Goal: Task Accomplishment & Management: Manage account settings

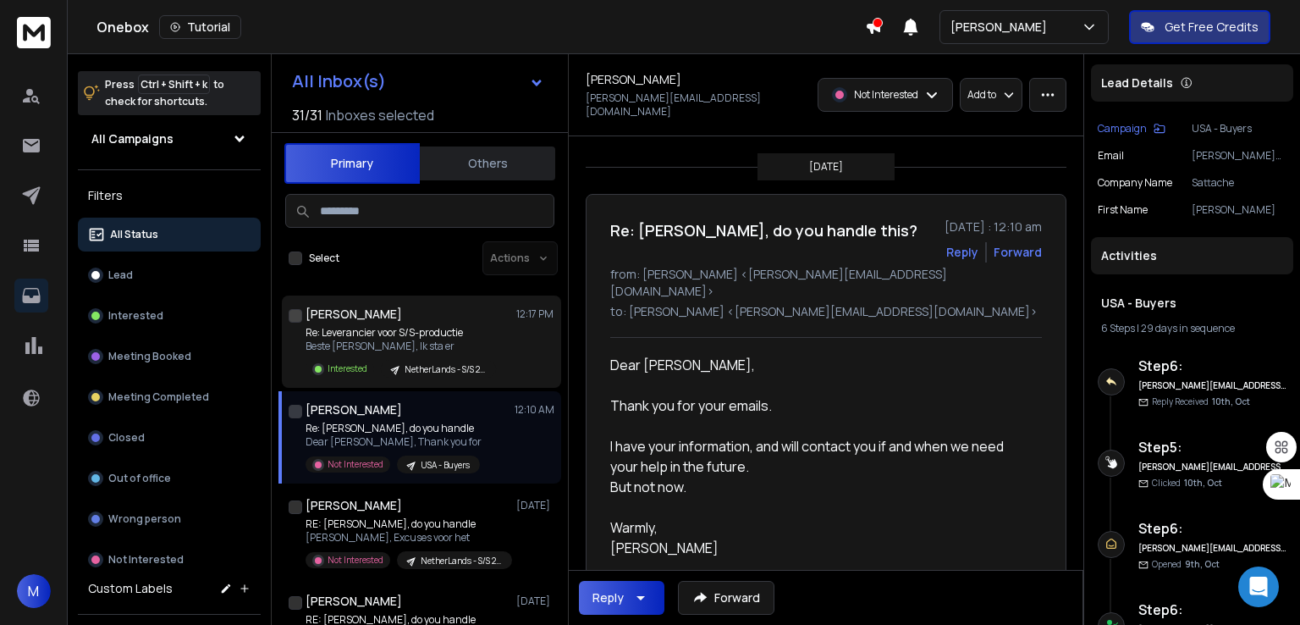
click at [355, 324] on div "[PERSON_NAME] 12:17 PM Re: Leverancier voor S/S-productie Beste [PERSON_NAME], …" at bounding box center [429, 341] width 249 height 72
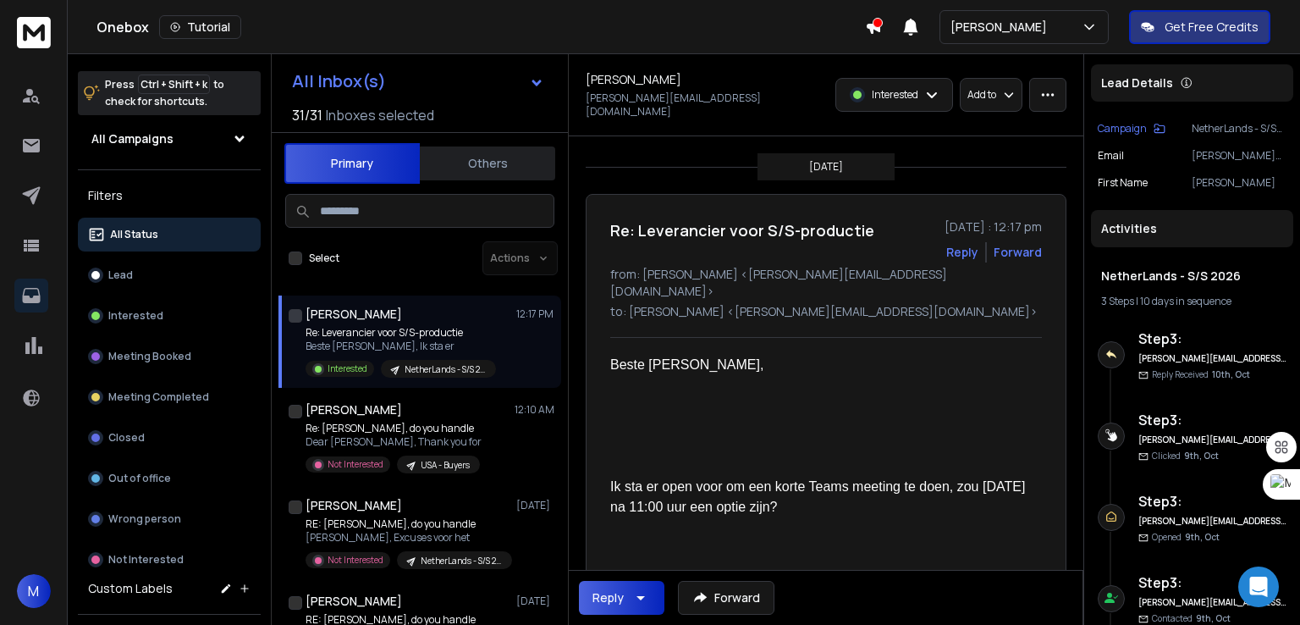
drag, startPoint x: 610, startPoint y: 355, endPoint x: 887, endPoint y: 531, distance: 327.5
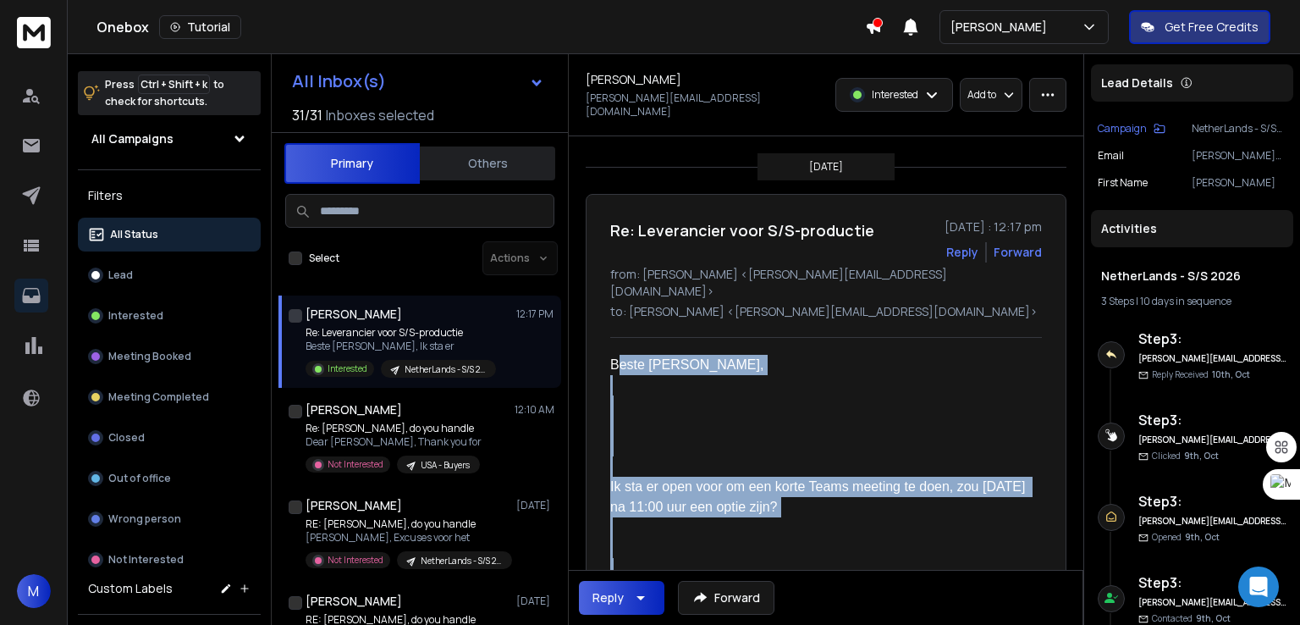
drag, startPoint x: 931, startPoint y: 412, endPoint x: 611, endPoint y: 356, distance: 324.7
copy div "Beste [PERSON_NAME], Ik sta er open voor om een korte Teams meeting te doen, zo…"
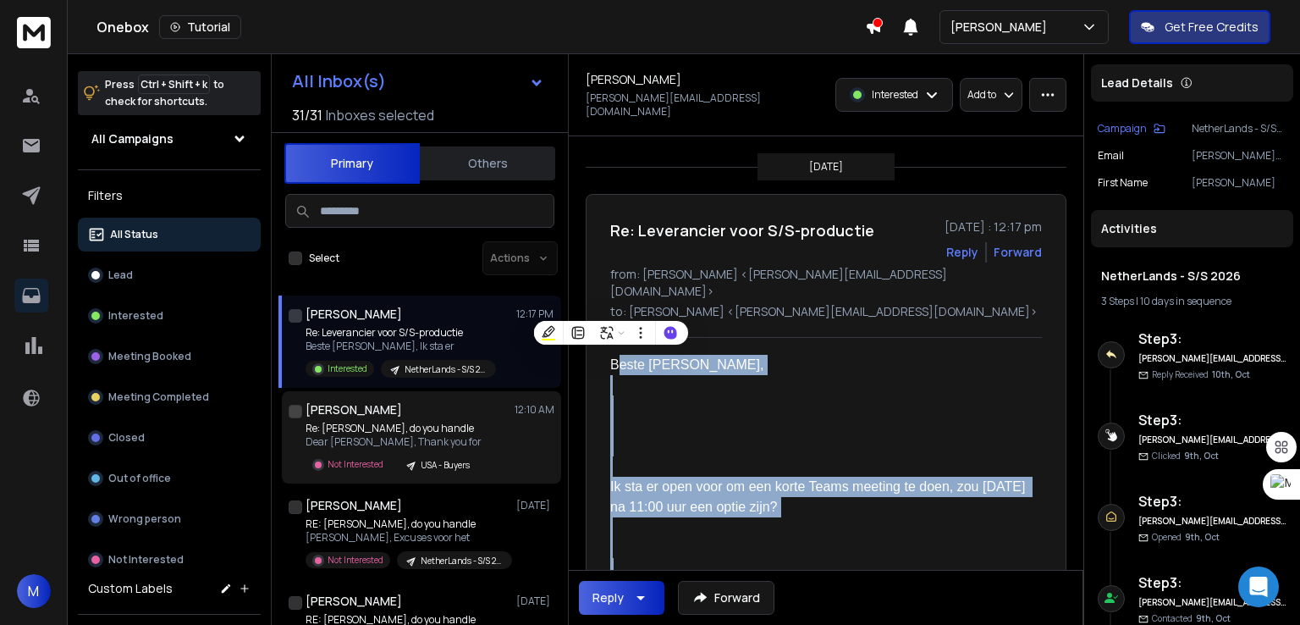
click at [338, 424] on p "Re: [PERSON_NAME], do you handle" at bounding box center [393, 428] width 176 height 14
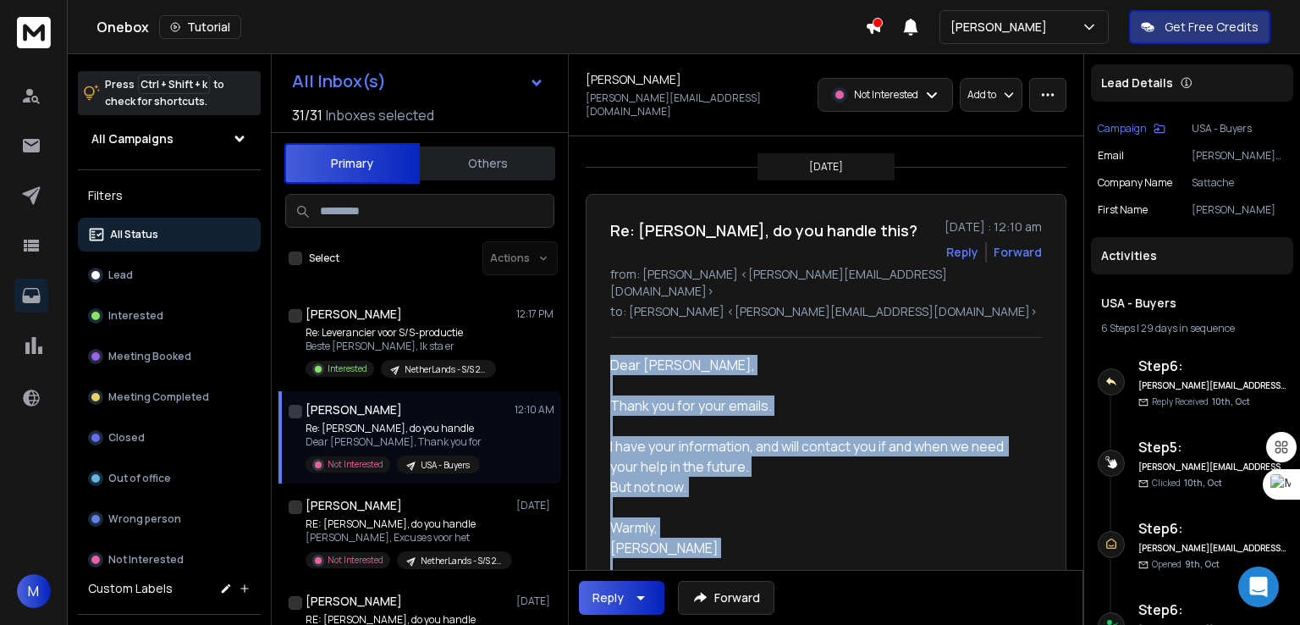
drag, startPoint x: 612, startPoint y: 333, endPoint x: 691, endPoint y: 529, distance: 210.7
copy div "Dear [PERSON_NAME], Thank you for your emails. I have your information, and wil…"
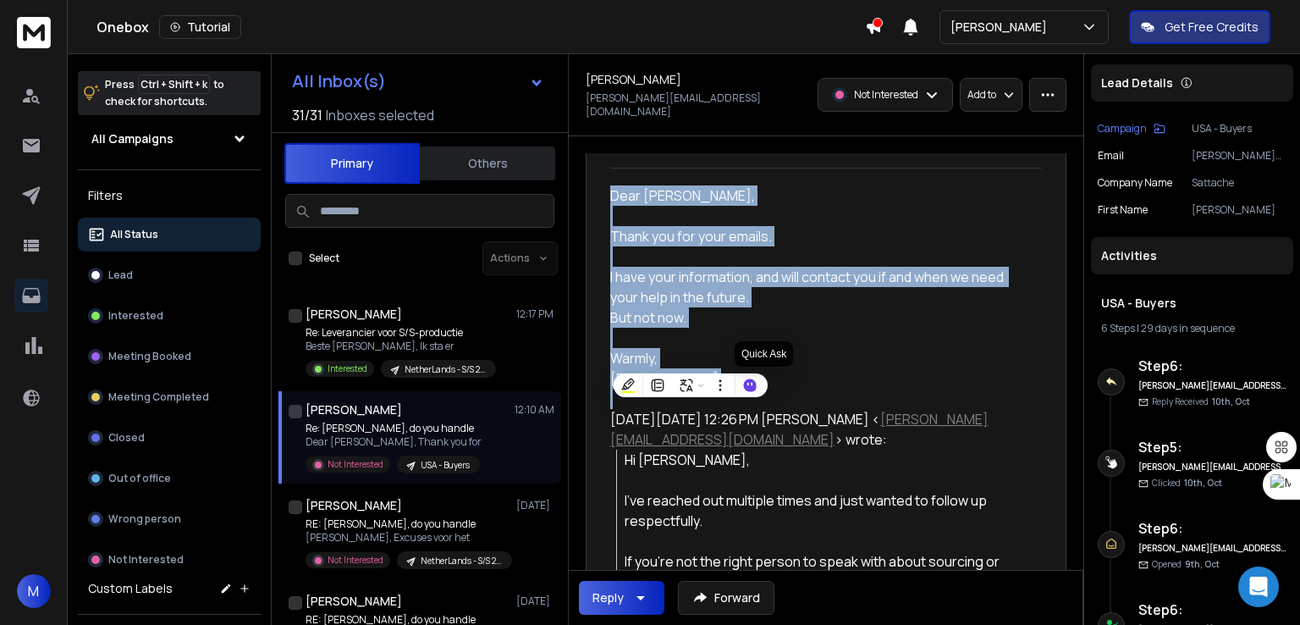
click at [750, 348] on div "Warmly," at bounding box center [819, 358] width 418 height 20
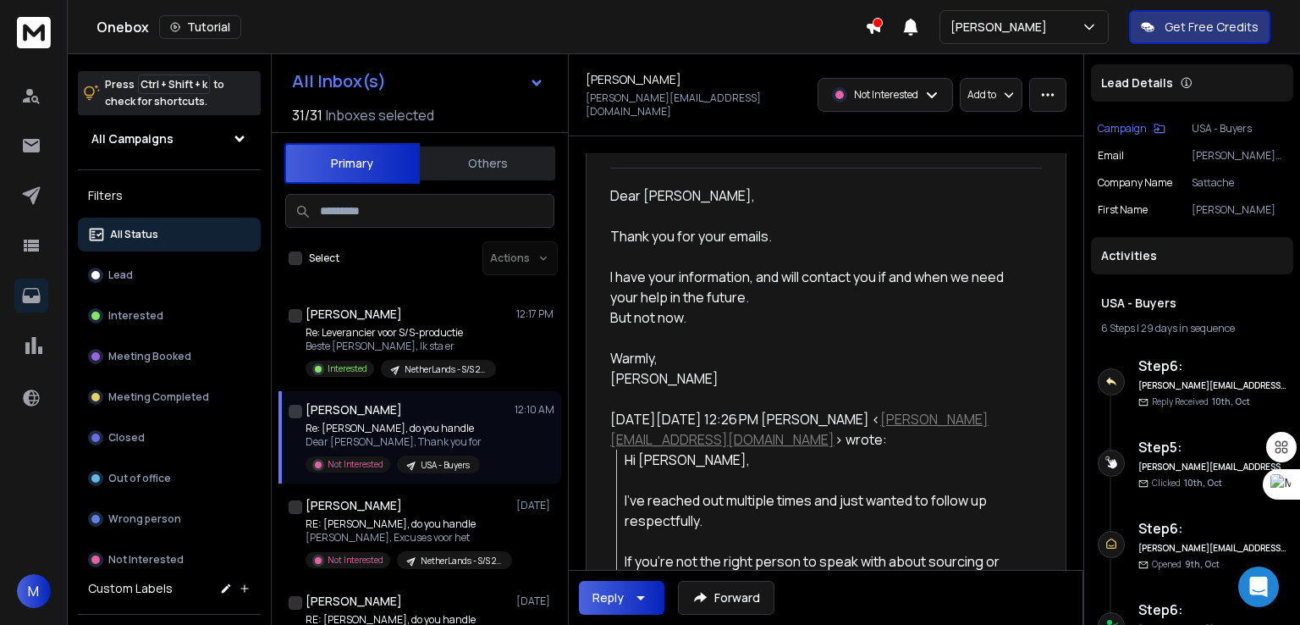
click at [641, 597] on icon "button" at bounding box center [640, 598] width 8 height 4
click at [625, 549] on p "Reply All" at bounding box center [631, 554] width 47 height 17
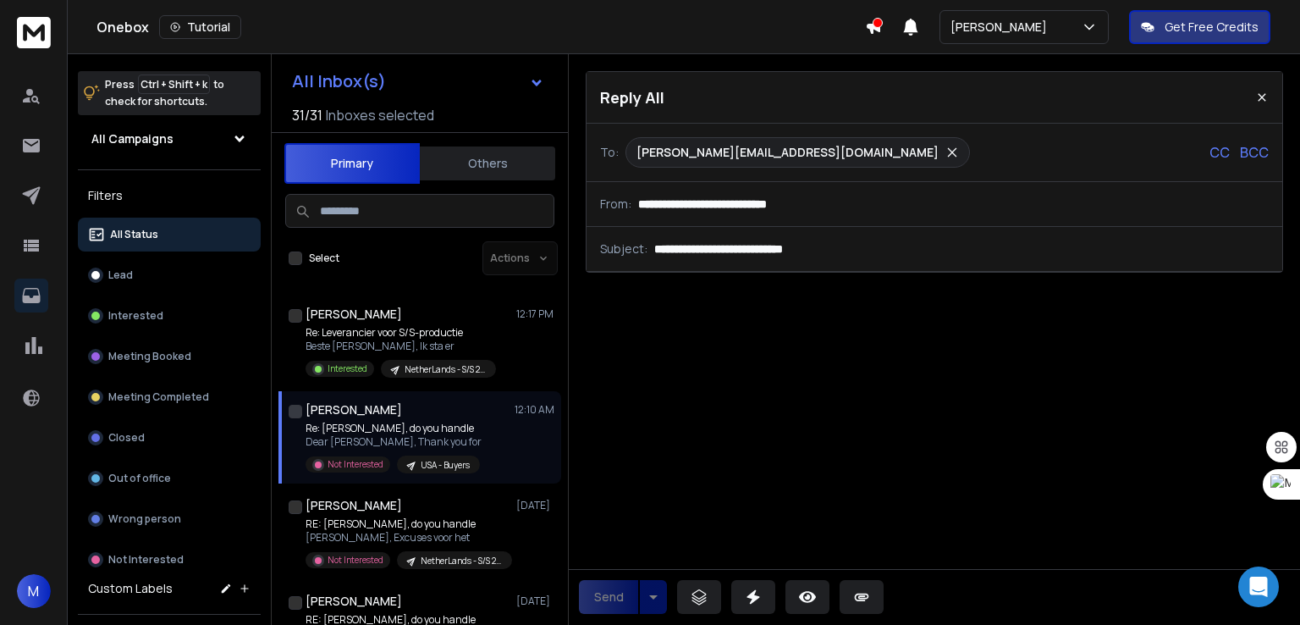
scroll to position [0, 0]
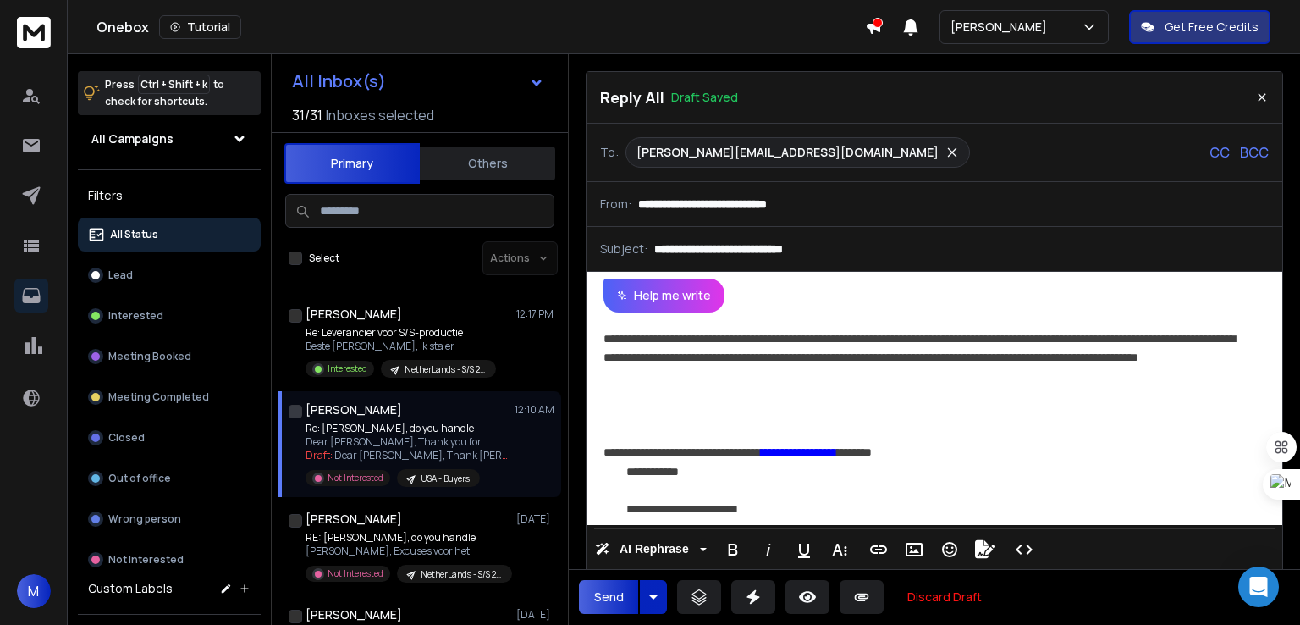
click at [663, 339] on div "**********" at bounding box center [925, 357] width 645 height 57
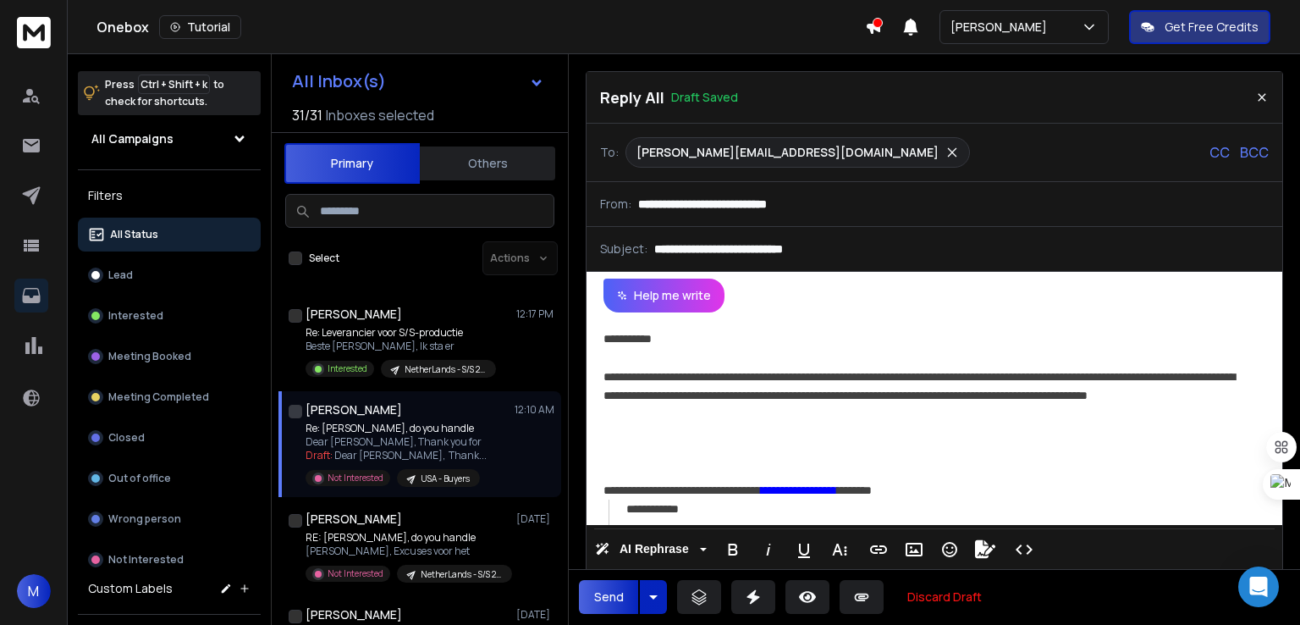
click at [1161, 376] on div "**********" at bounding box center [925, 376] width 645 height 95
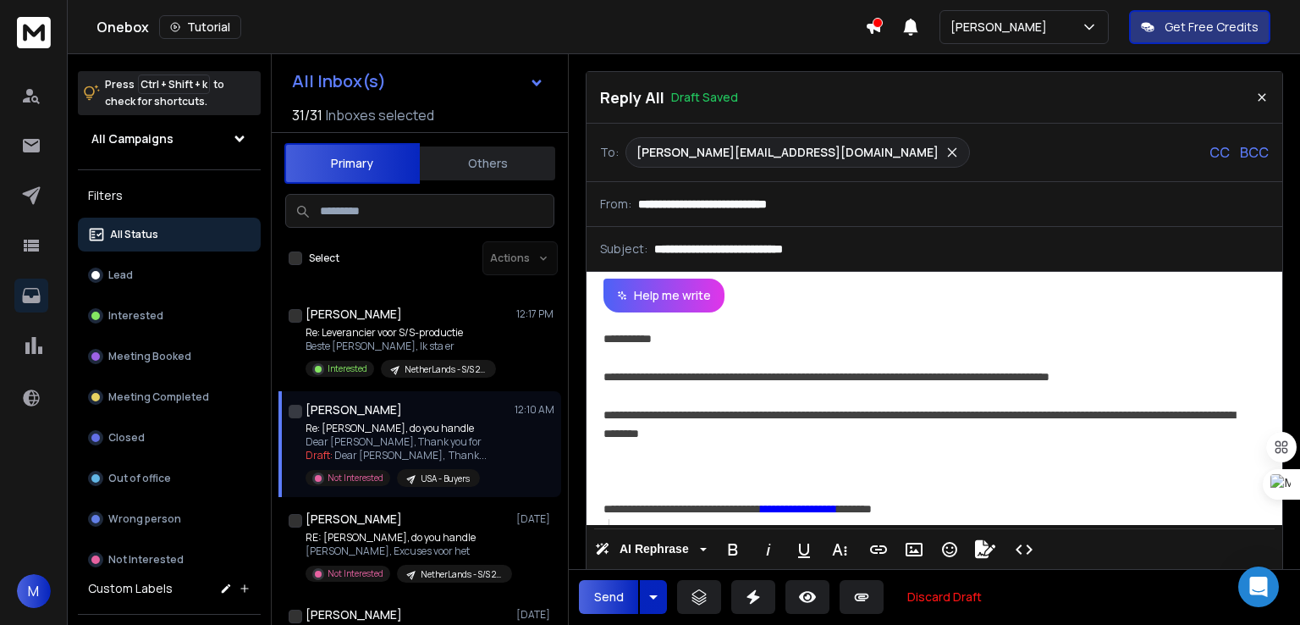
click at [1160, 410] on div "**********" at bounding box center [925, 385] width 645 height 113
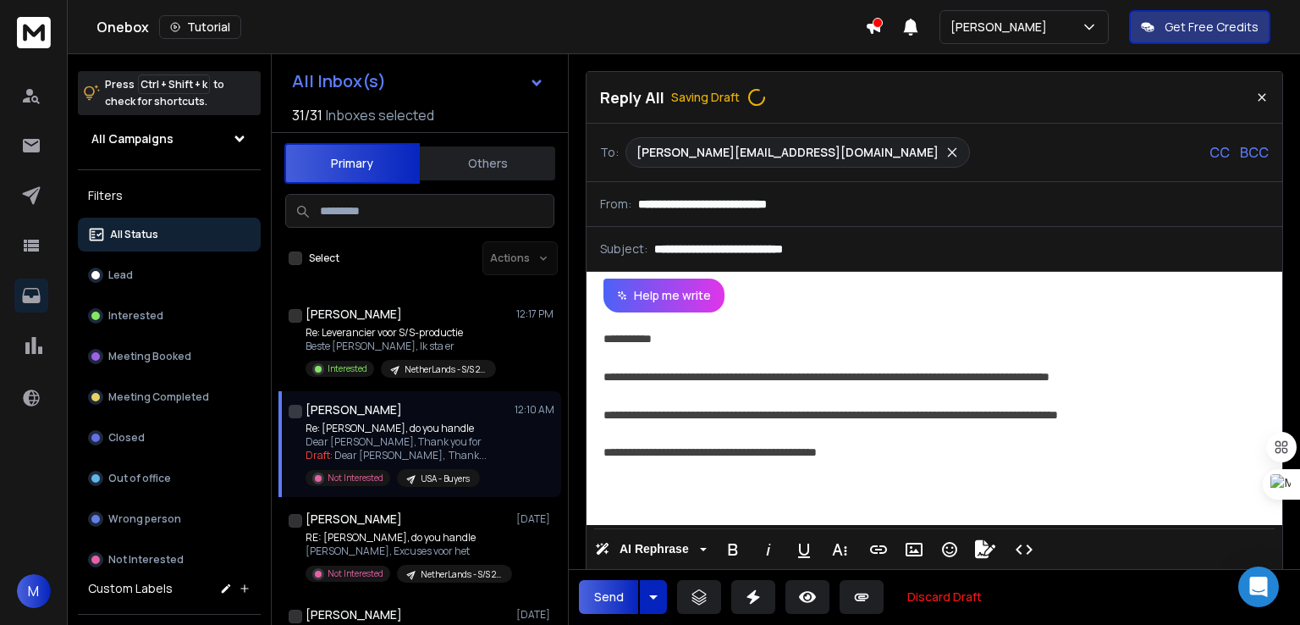
click at [816, 451] on div "**********" at bounding box center [925, 395] width 645 height 133
click at [711, 485] on div "**********" at bounding box center [925, 414] width 645 height 171
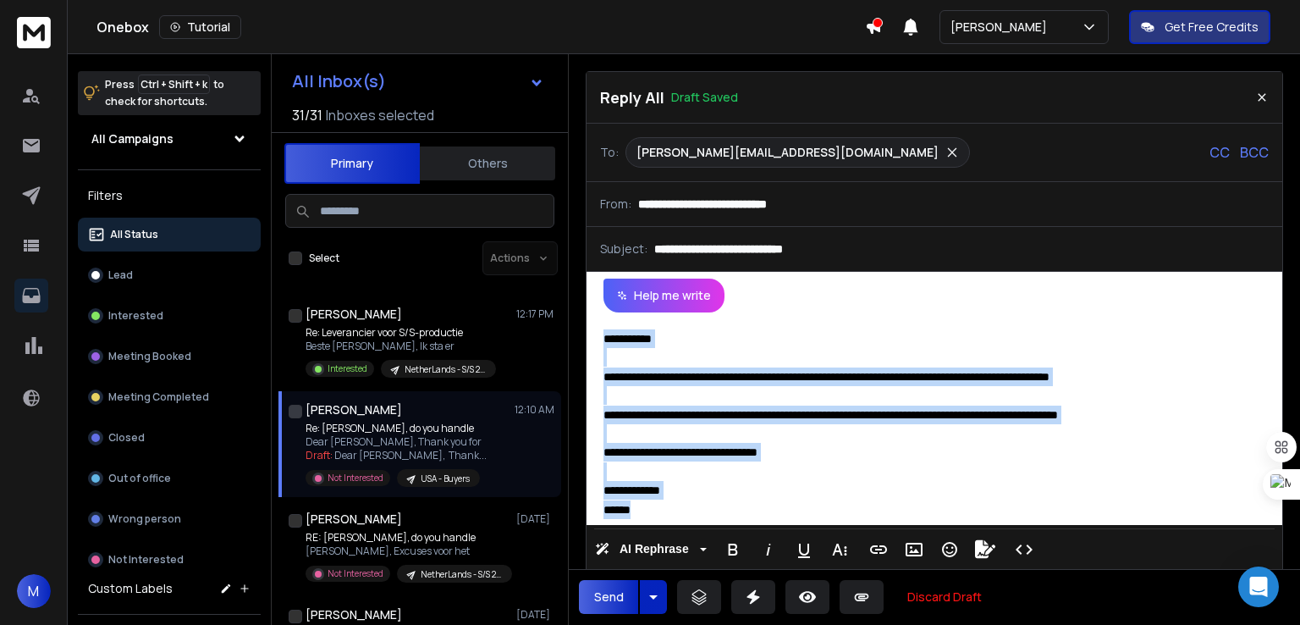
drag, startPoint x: 636, startPoint y: 510, endPoint x: 602, endPoint y: 338, distance: 175.1
click at [602, 338] on div "**********" at bounding box center [934, 418] width 696 height 212
click at [839, 543] on icon "button" at bounding box center [839, 549] width 20 height 20
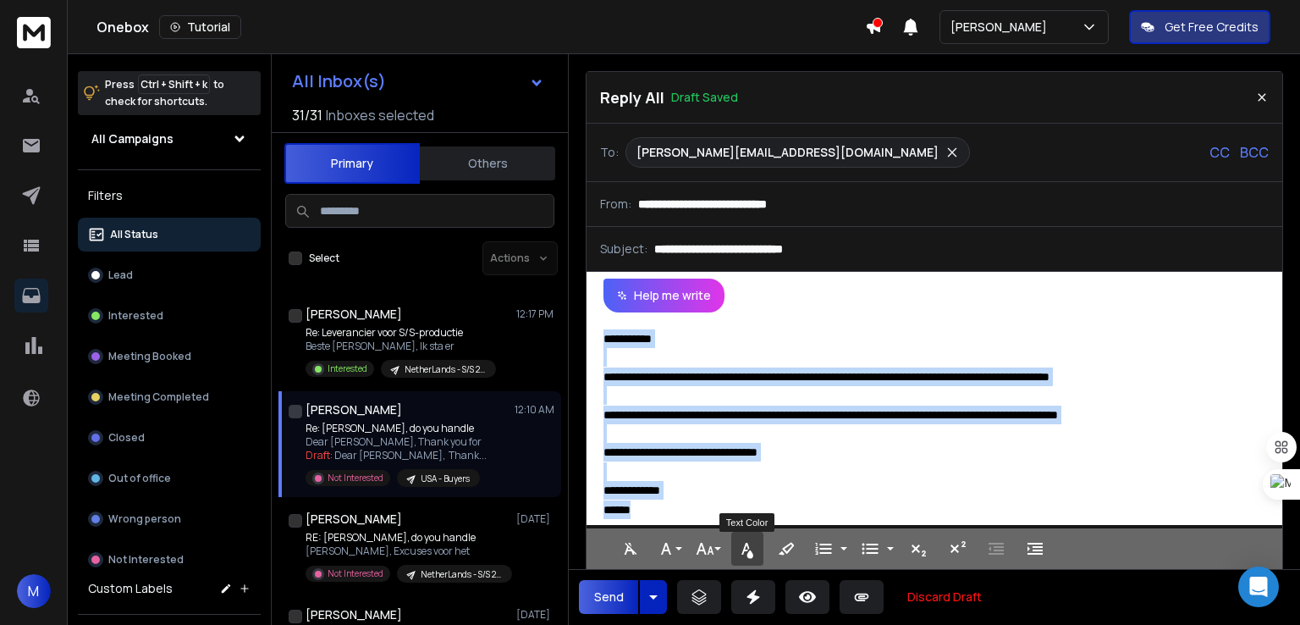
click at [744, 549] on icon "button" at bounding box center [747, 549] width 12 height 15
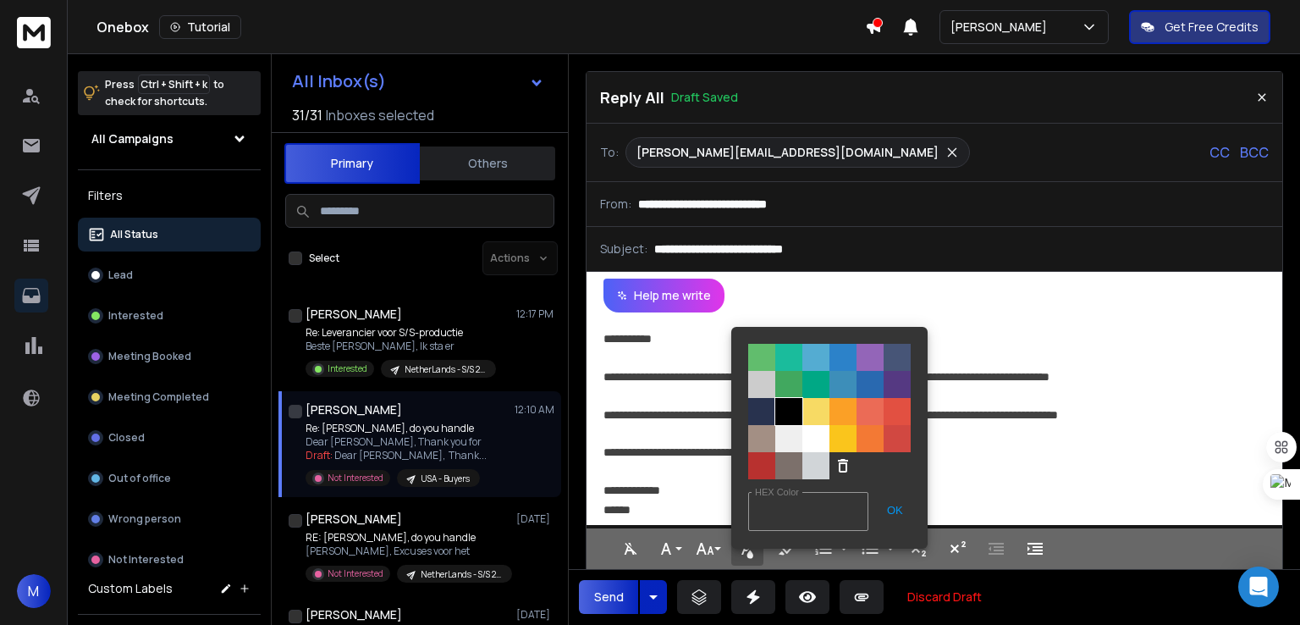
click at [783, 404] on span "Color#000000" at bounding box center [788, 411] width 27 height 27
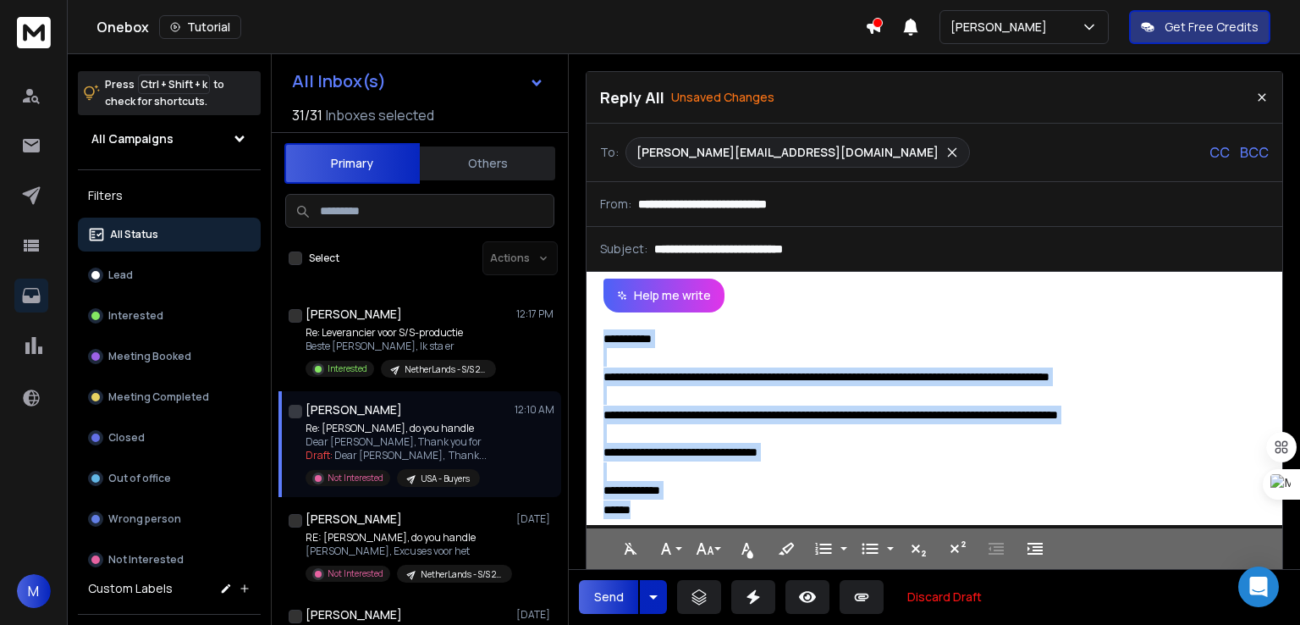
click at [746, 483] on div "**********" at bounding box center [925, 424] width 645 height 190
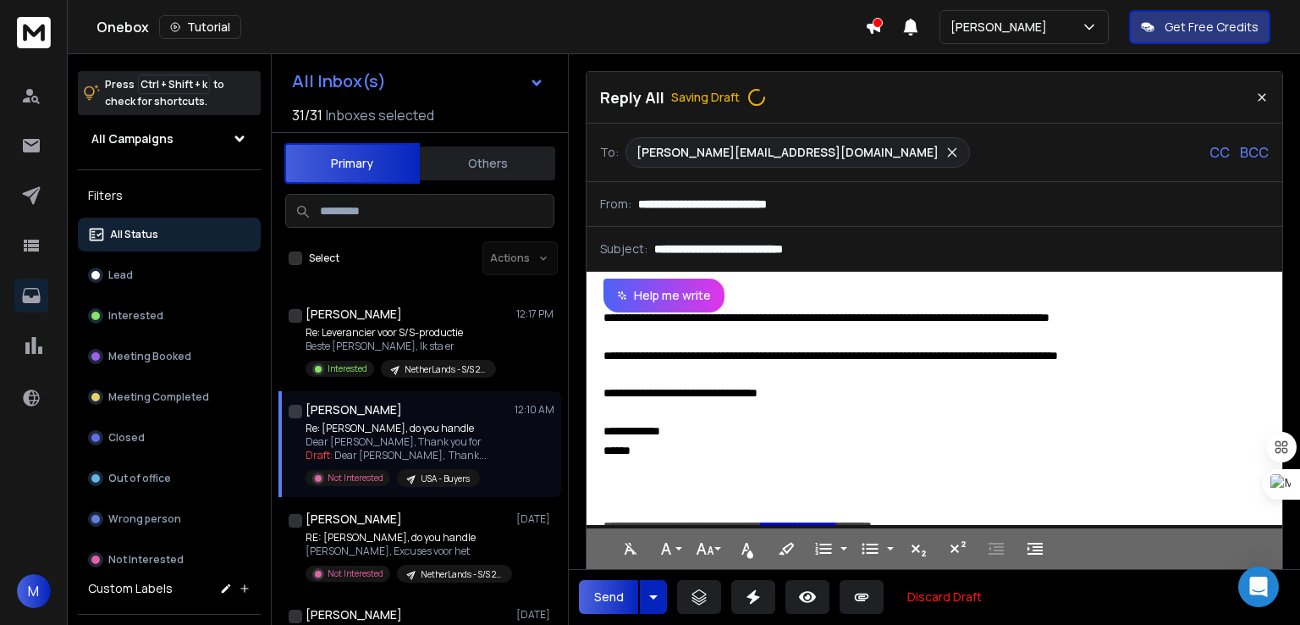
scroll to position [85, 0]
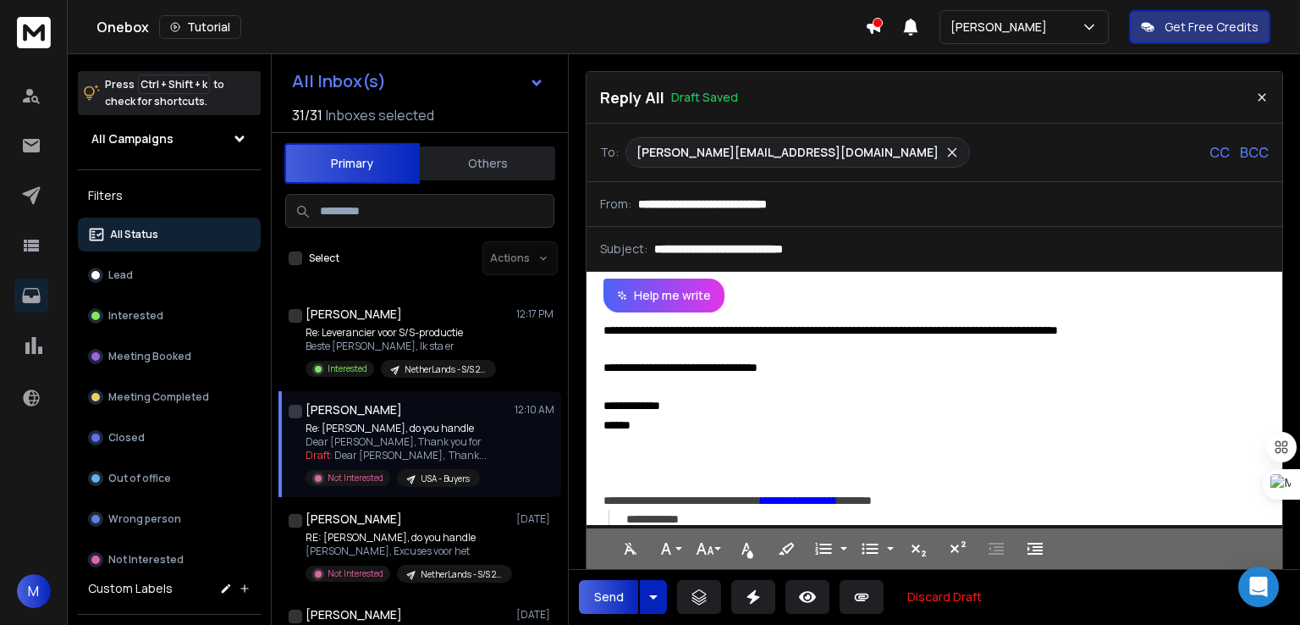
click at [623, 599] on button "Send" at bounding box center [608, 597] width 59 height 34
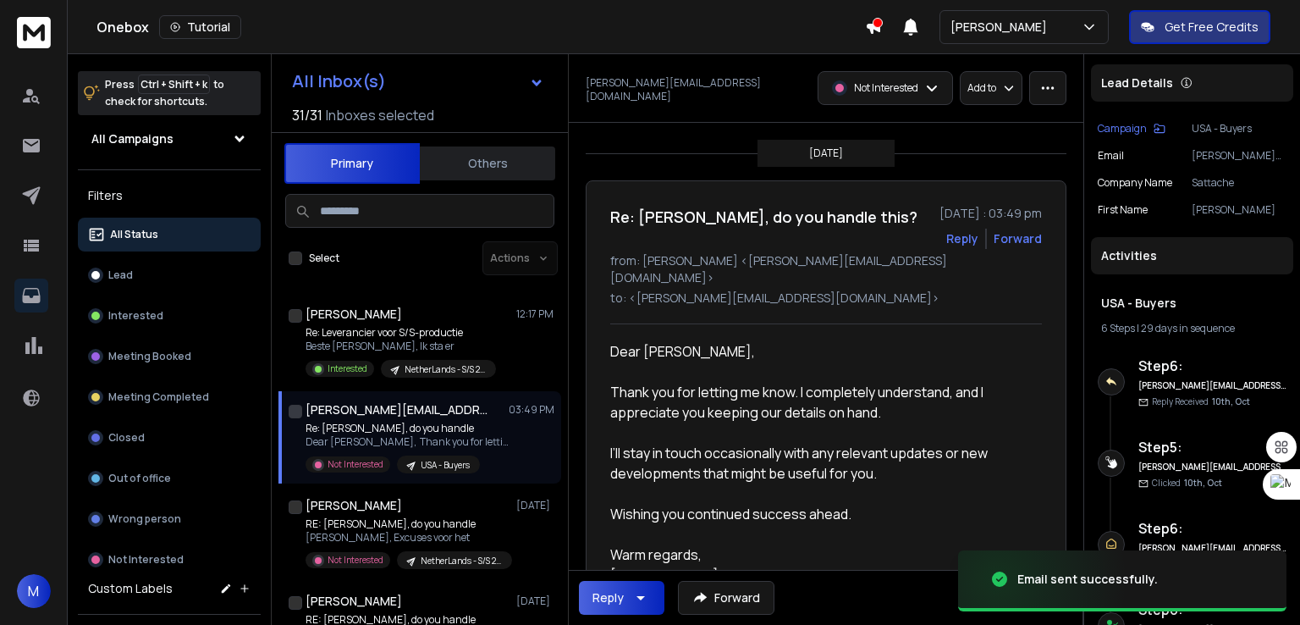
click at [511, 172] on button "Others" at bounding box center [487, 163] width 135 height 37
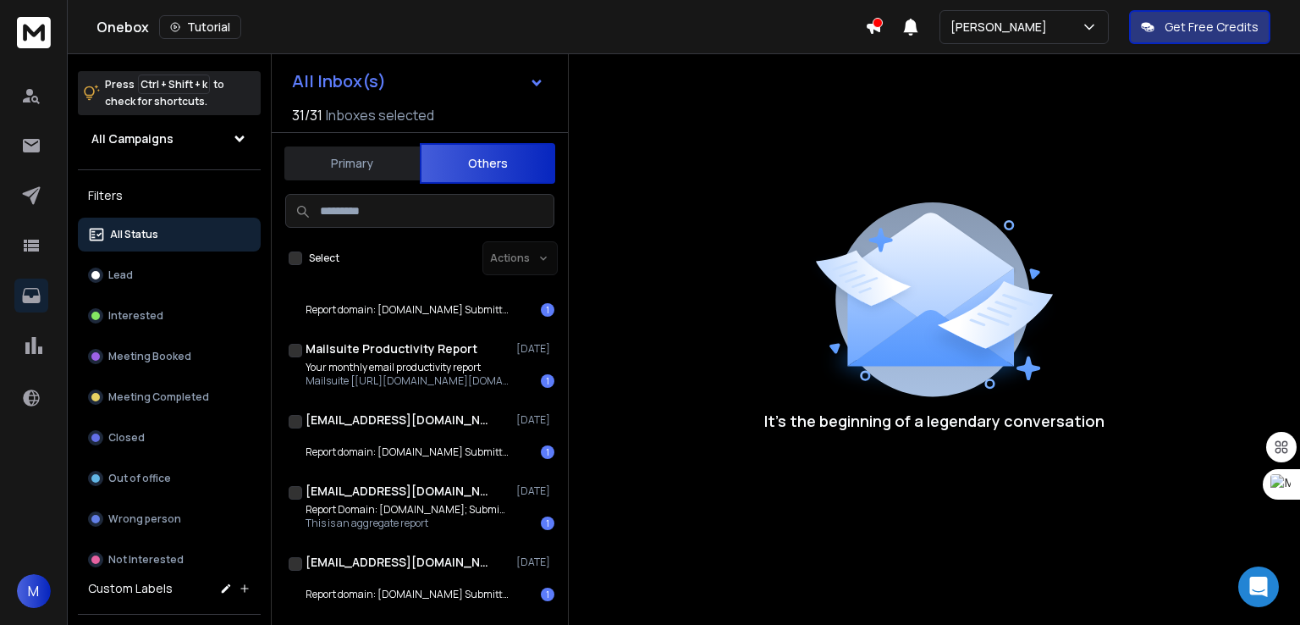
scroll to position [762, 0]
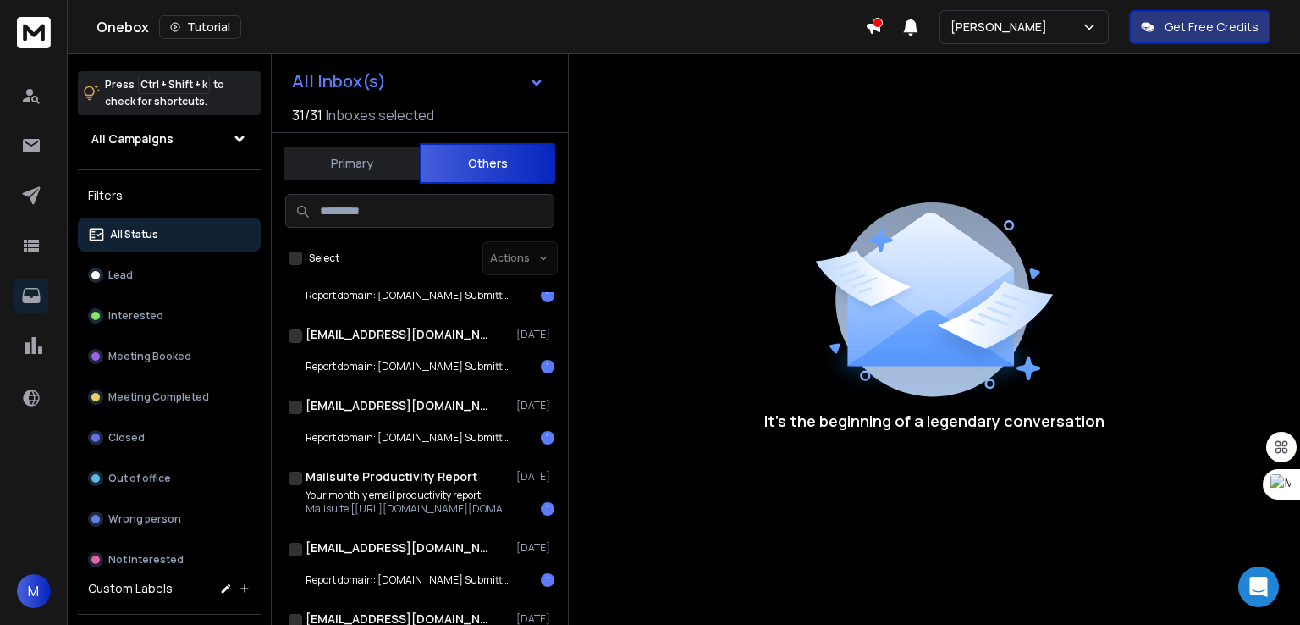
click at [410, 214] on input at bounding box center [419, 211] width 269 height 34
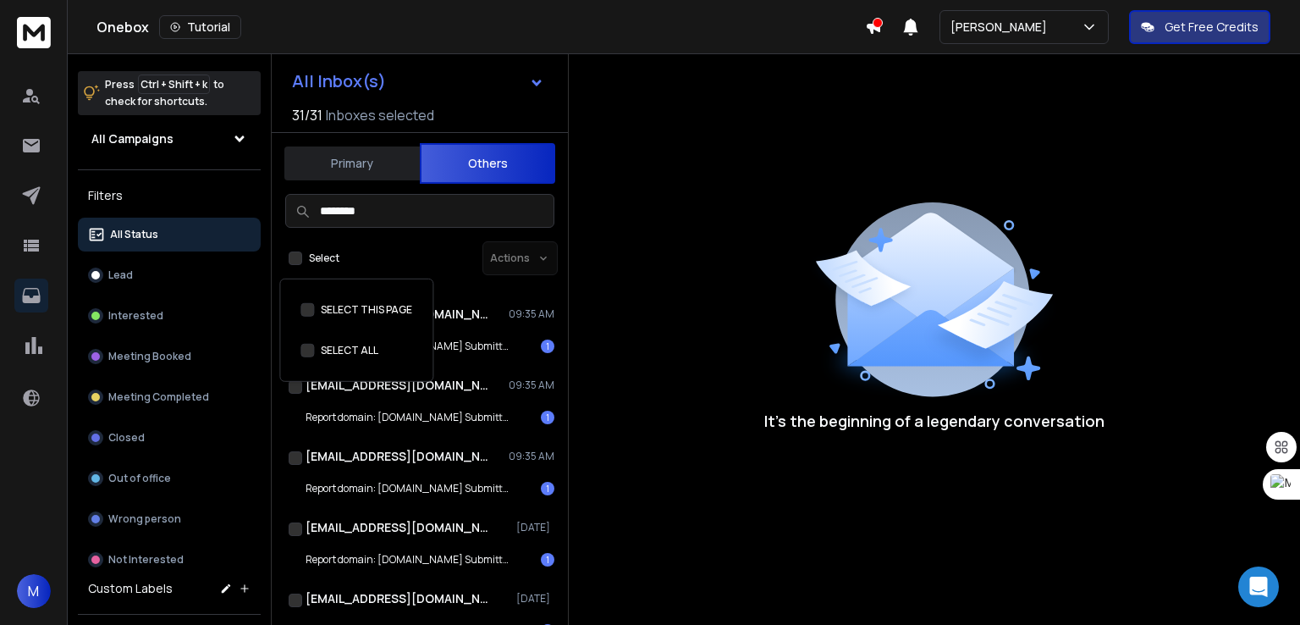
type input "********"
click at [335, 355] on label "SELECT ALL" at bounding box center [350, 351] width 58 height 14
click at [305, 349] on button "SELECT THIS PAGE" at bounding box center [307, 351] width 14 height 14
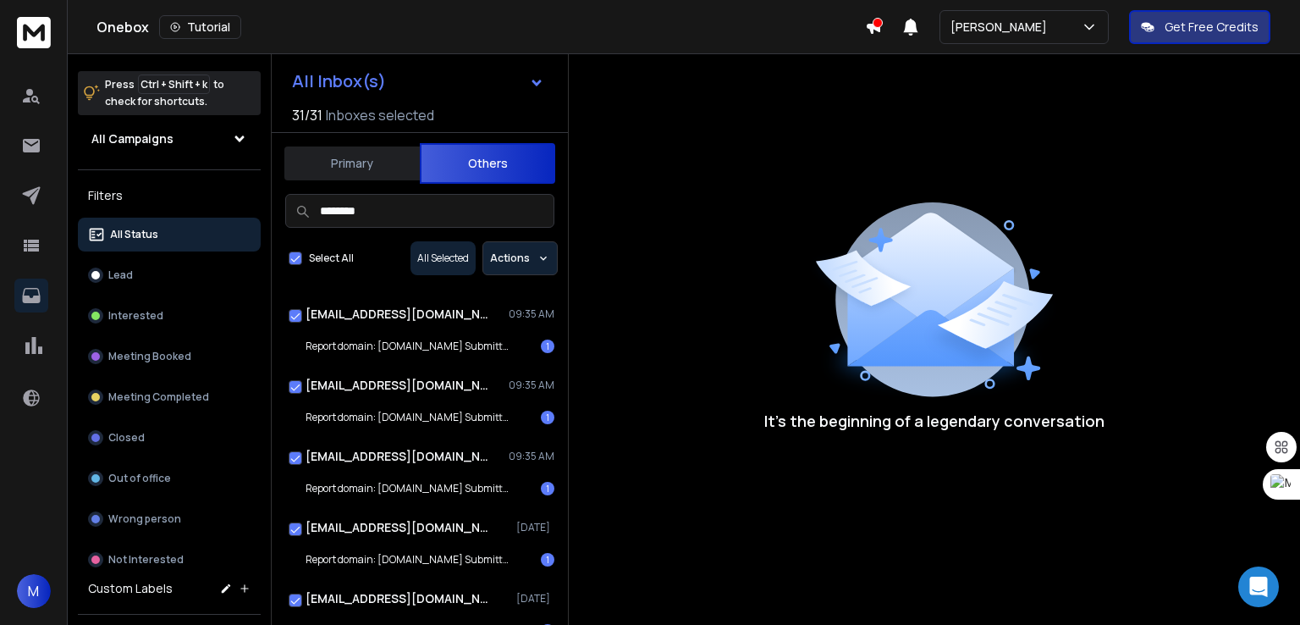
click at [509, 264] on p "Actions" at bounding box center [510, 258] width 40 height 14
click at [504, 300] on div "Delete email" at bounding box center [499, 296] width 93 height 17
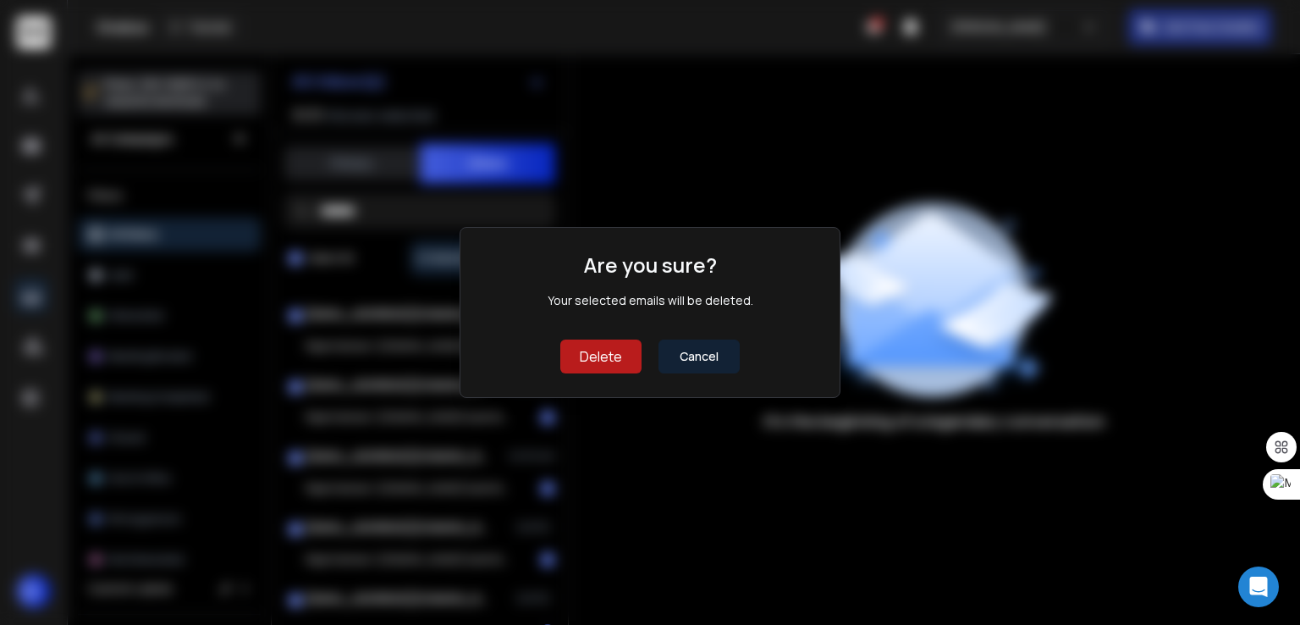
click at [597, 349] on button "Delete" at bounding box center [600, 356] width 81 height 34
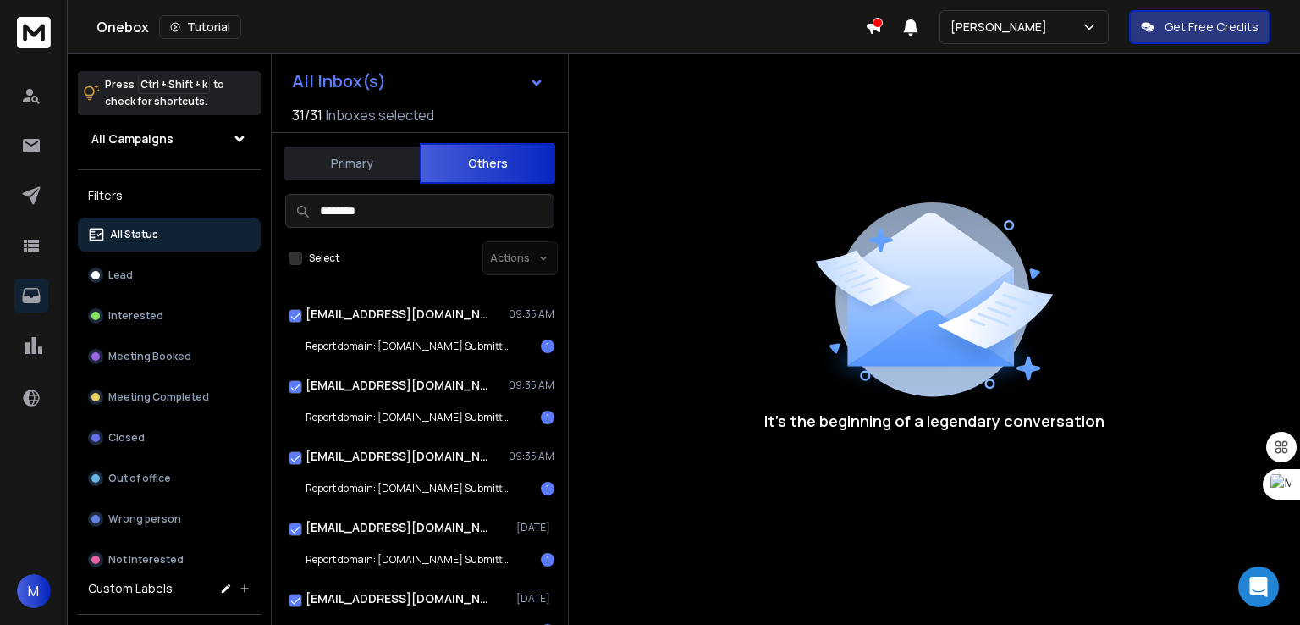
click at [523, 259] on div "Actions" at bounding box center [519, 258] width 75 height 34
click at [298, 258] on button "SELECT THIS PAGE" at bounding box center [296, 258] width 14 height 14
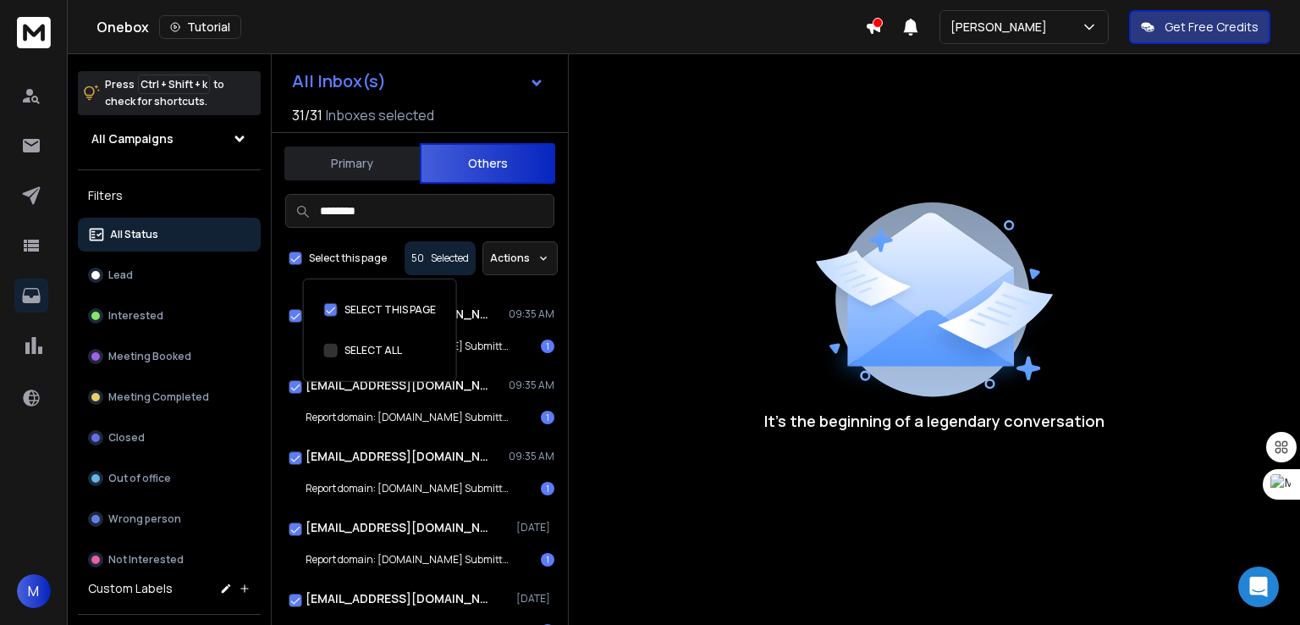
click at [366, 348] on label "SELECT ALL" at bounding box center [373, 351] width 58 height 14
click at [333, 350] on button "SELECT THIS PAGE" at bounding box center [331, 351] width 14 height 14
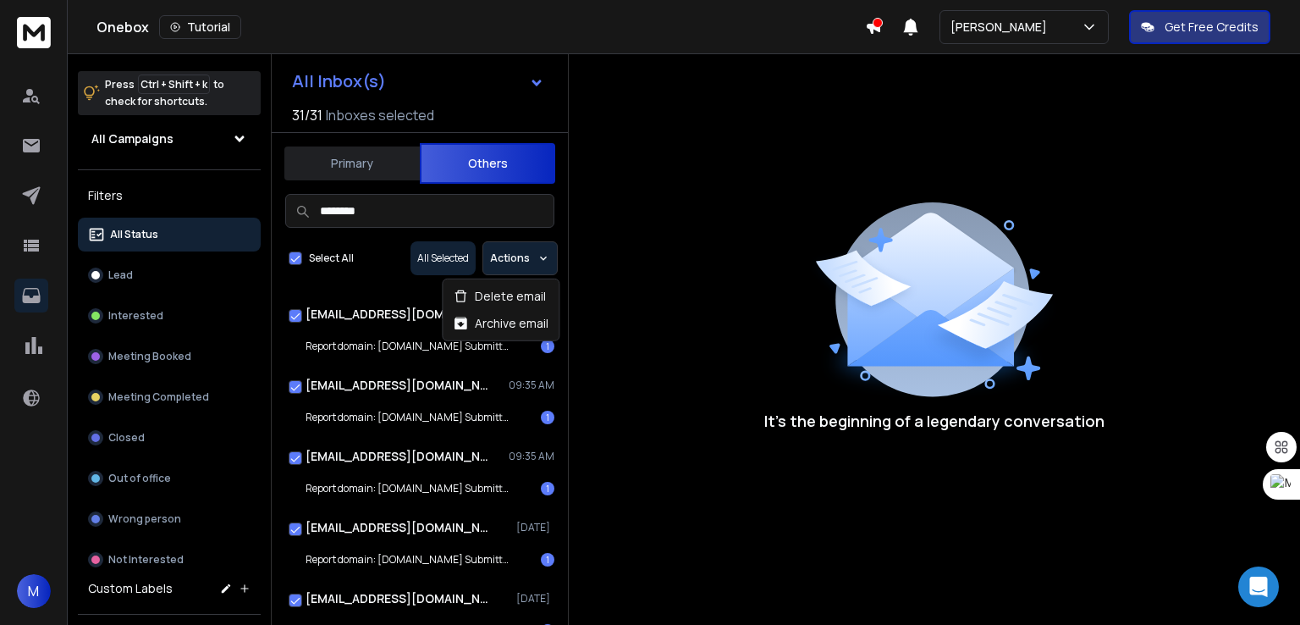
click at [511, 259] on p "Actions" at bounding box center [510, 258] width 40 height 14
click at [505, 300] on div "Delete email" at bounding box center [499, 296] width 93 height 17
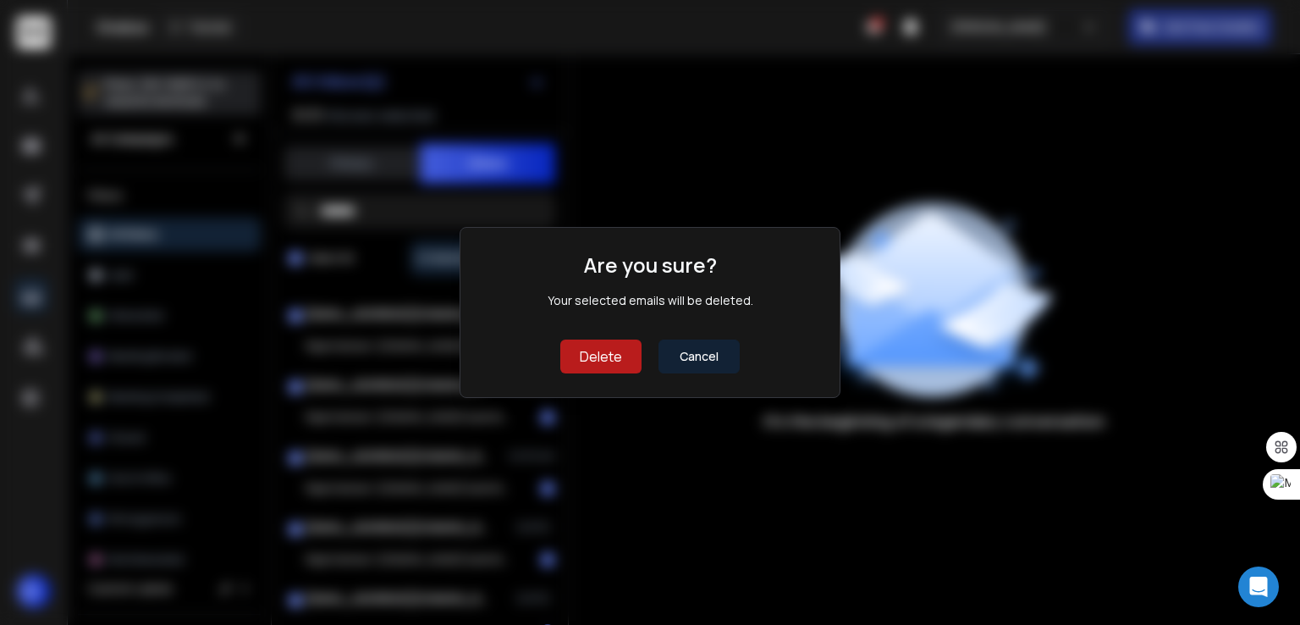
click at [620, 356] on button "Delete" at bounding box center [600, 356] width 81 height 34
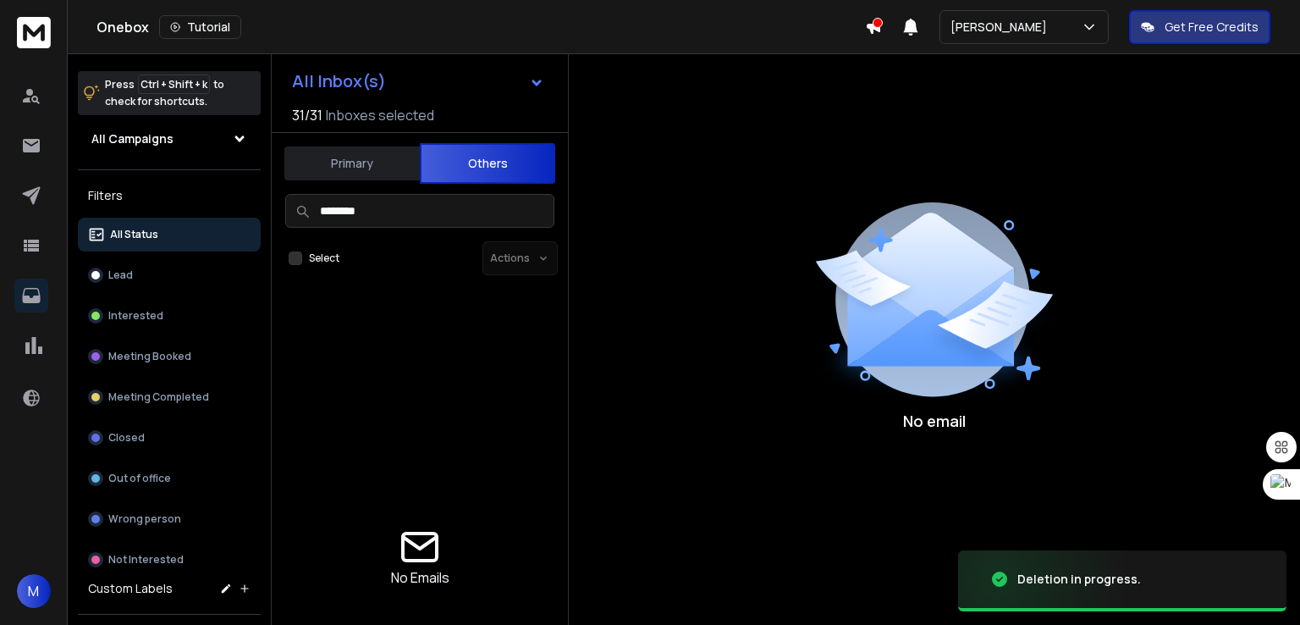
click at [349, 162] on button "Primary" at bounding box center [351, 163] width 135 height 37
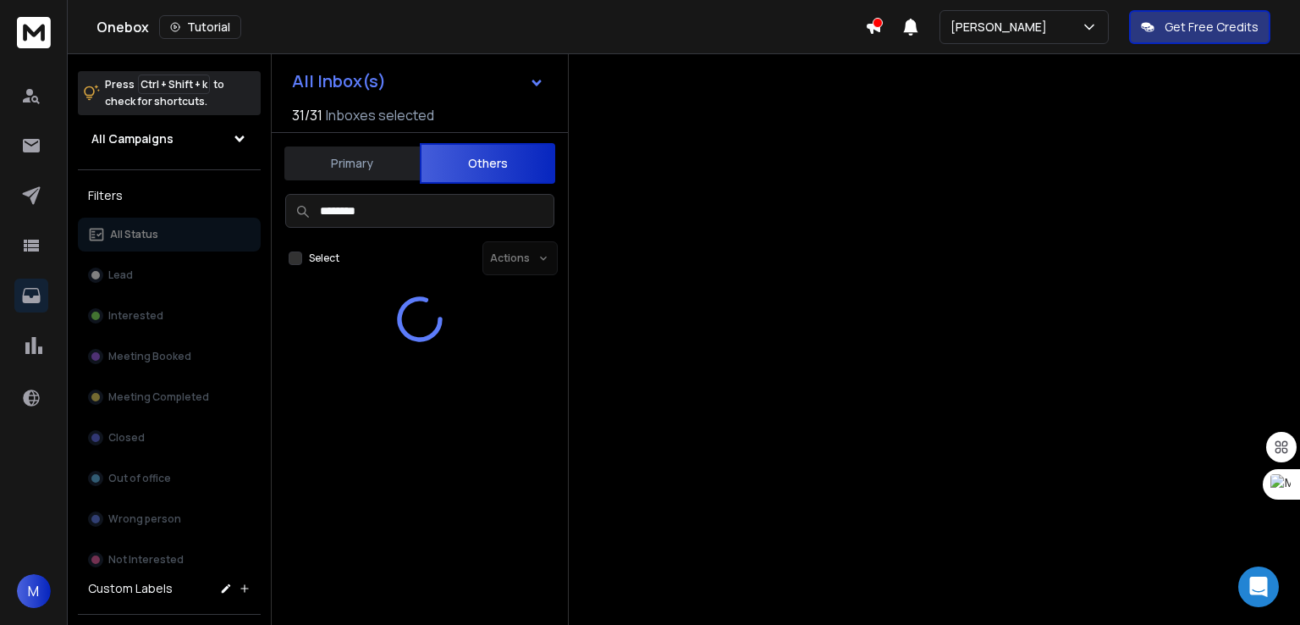
click at [484, 158] on button "Others" at bounding box center [487, 163] width 135 height 41
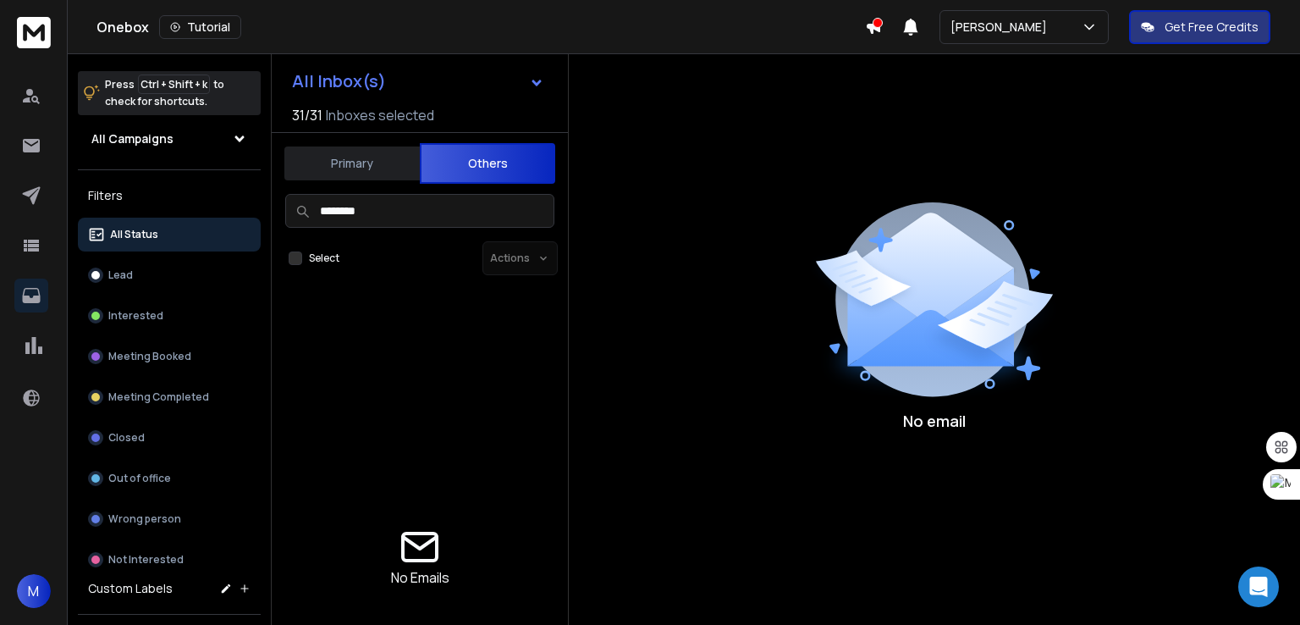
click at [423, 222] on input "********" at bounding box center [419, 211] width 269 height 34
click at [354, 163] on button "Primary" at bounding box center [351, 163] width 135 height 37
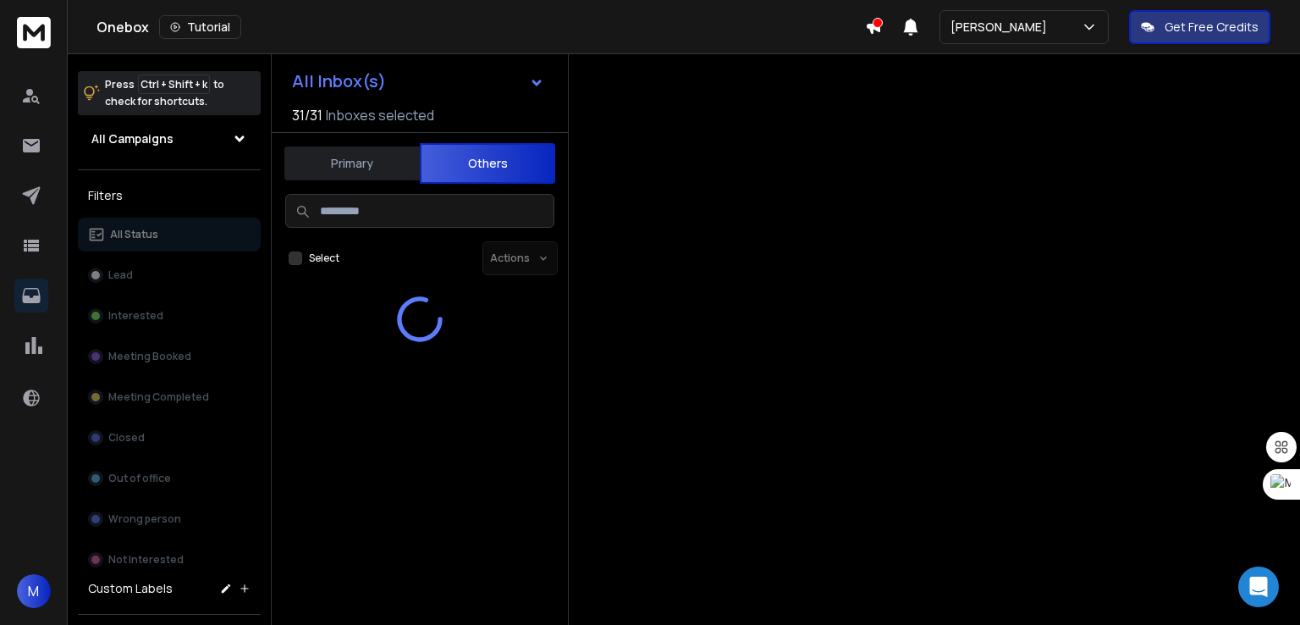
click at [464, 160] on button "Others" at bounding box center [487, 163] width 135 height 41
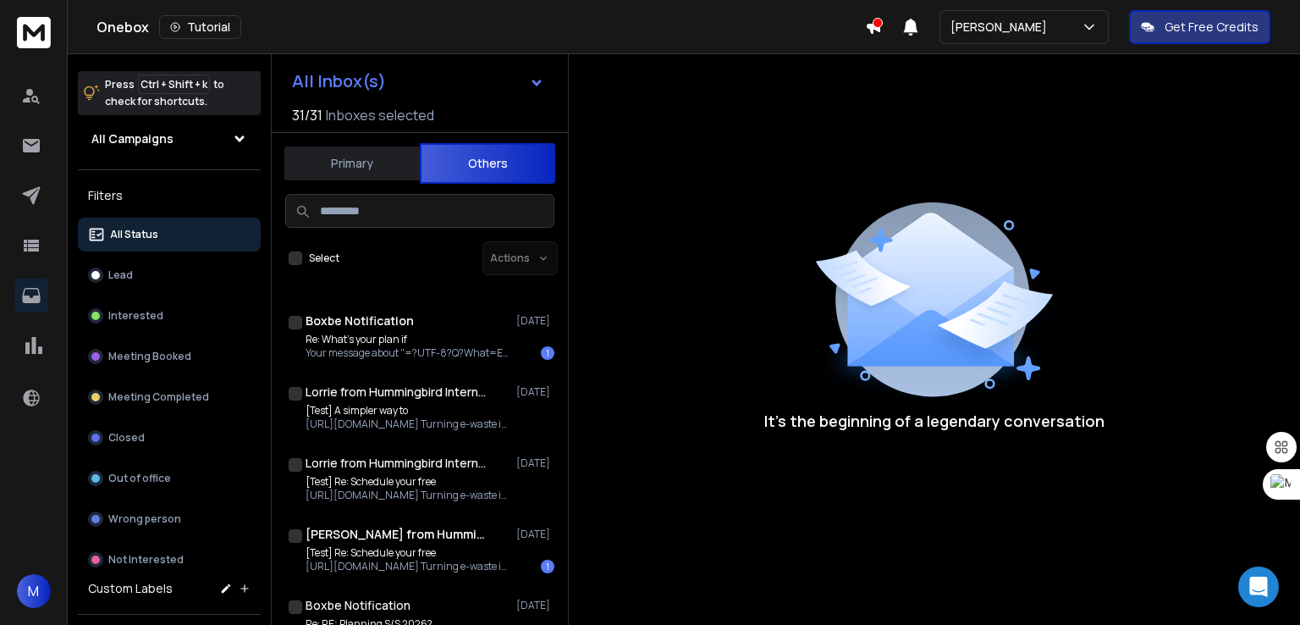
scroll to position [762, 0]
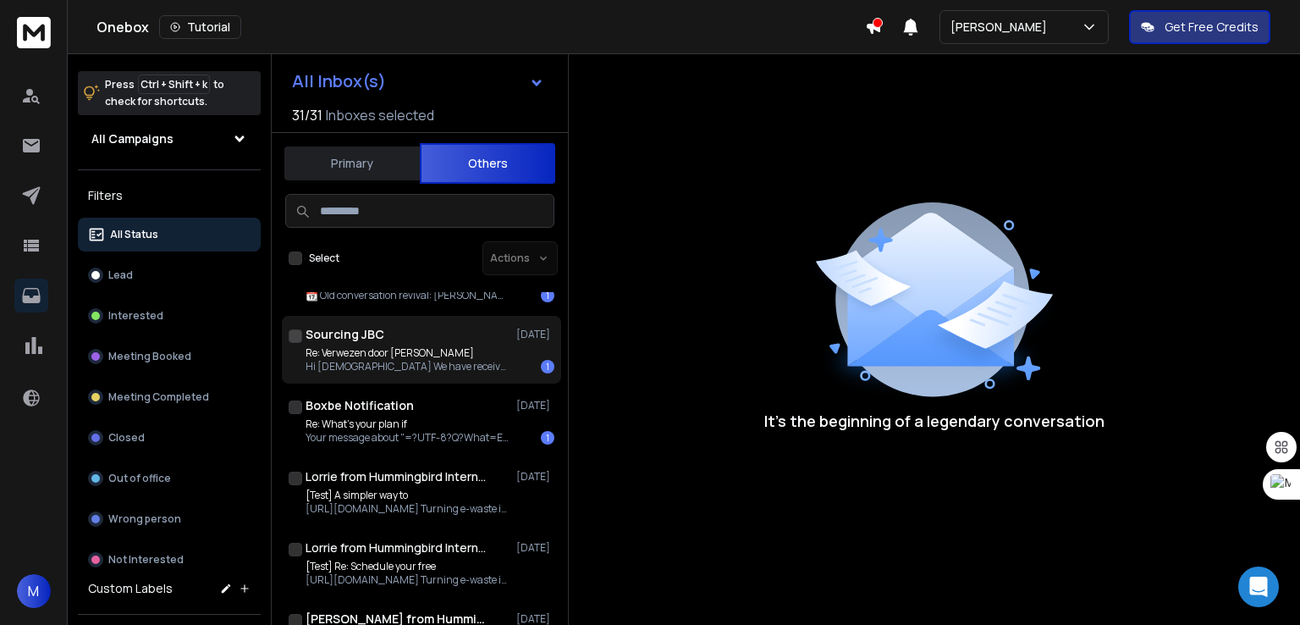
click at [361, 353] on p "Re: Verwezen door [PERSON_NAME]" at bounding box center [406, 353] width 203 height 14
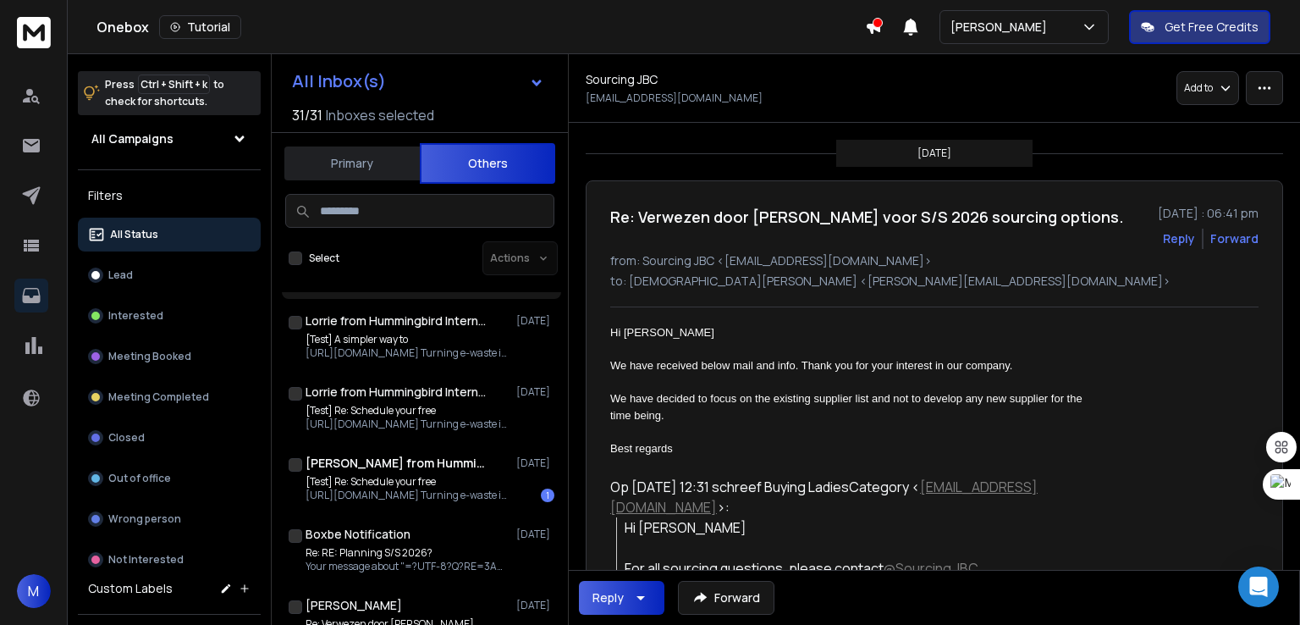
scroll to position [1015, 0]
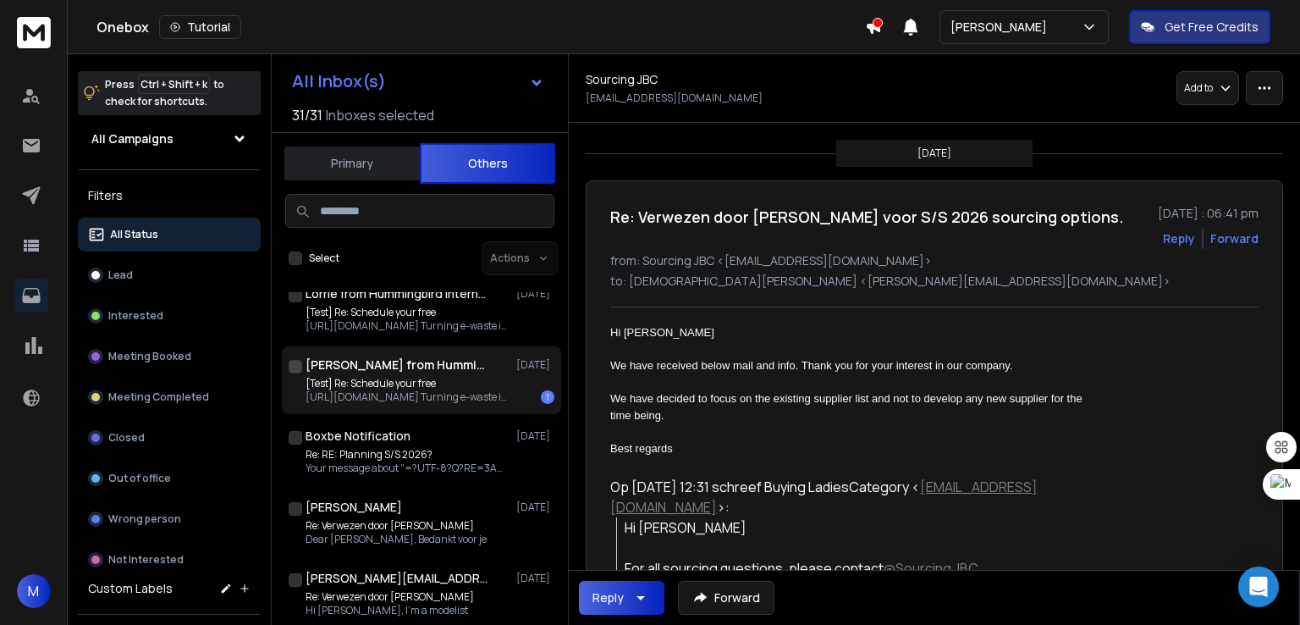
click at [411, 387] on p "[Test] Re: Schedule your free" at bounding box center [406, 384] width 203 height 14
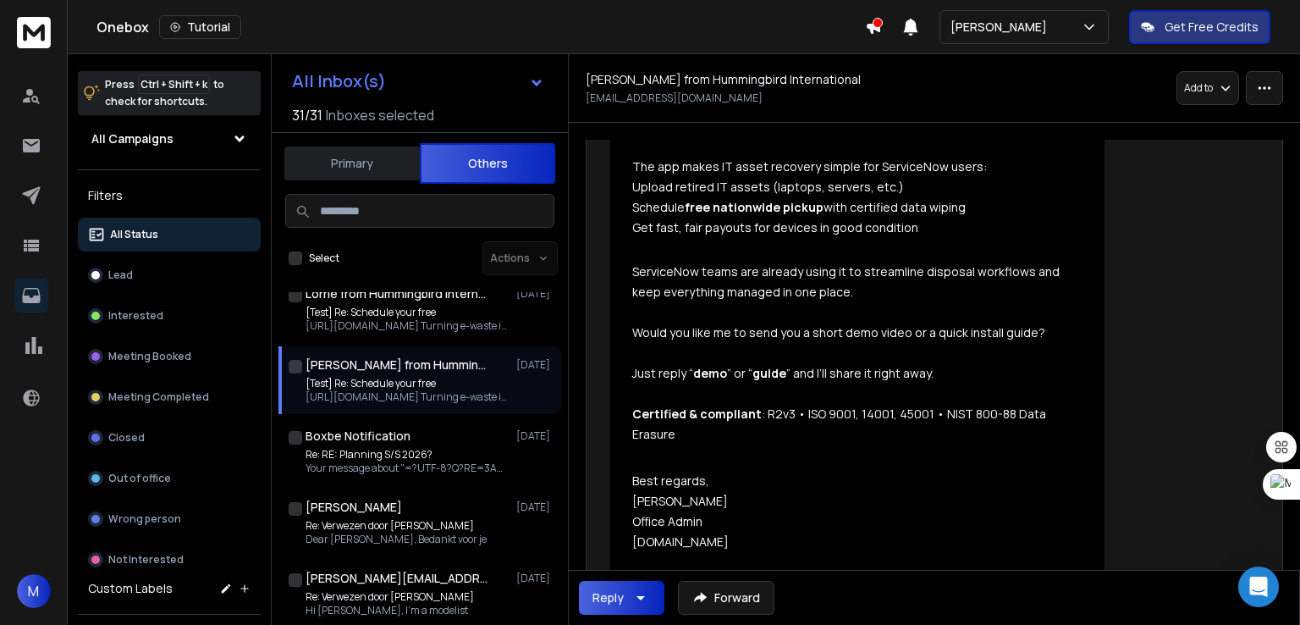
scroll to position [592, 0]
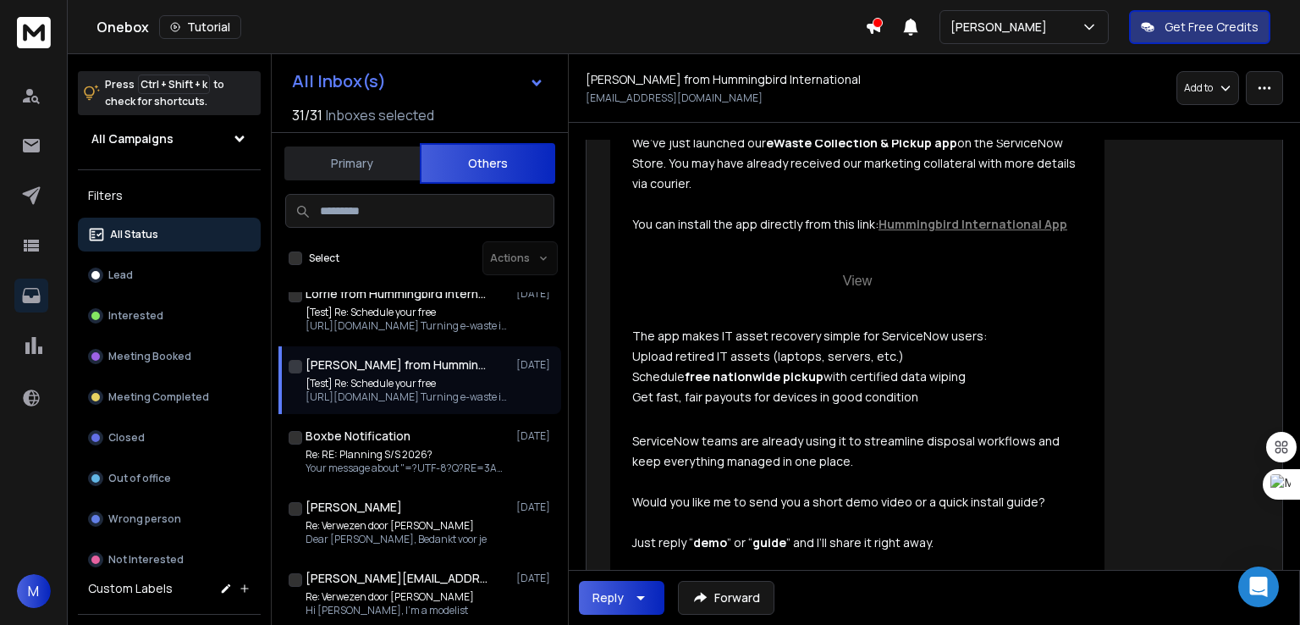
click at [335, 179] on button "Primary" at bounding box center [351, 163] width 135 height 37
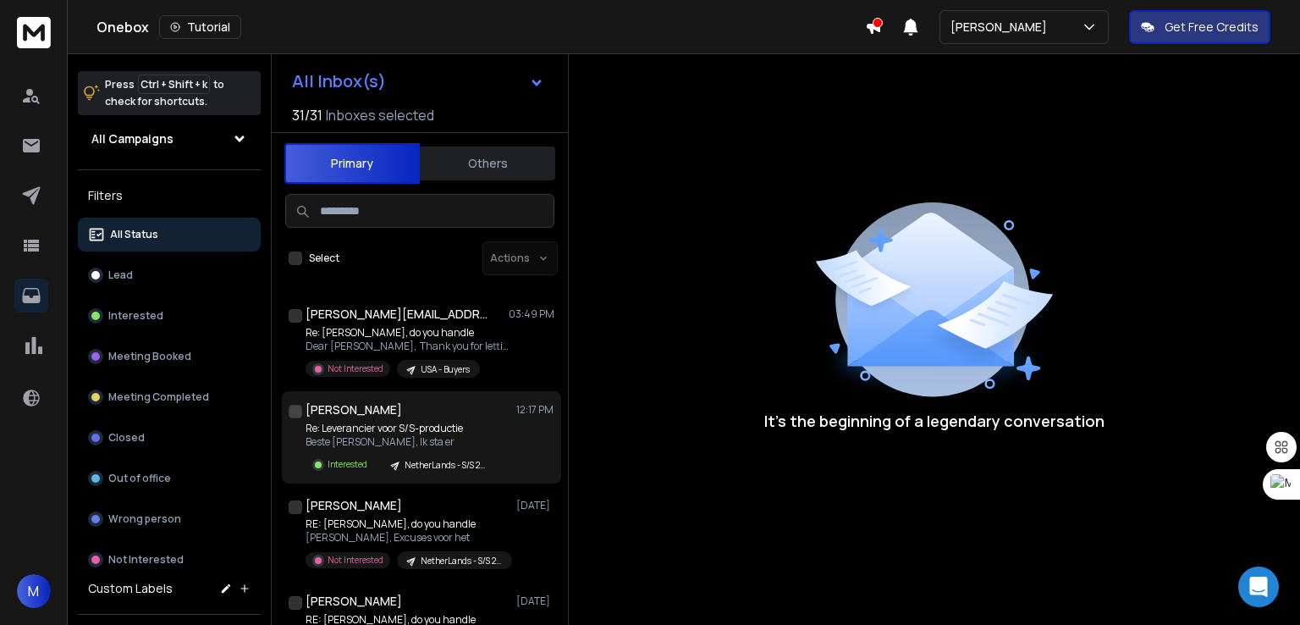
click at [403, 433] on p "Re: Leverancier voor S/S-productie" at bounding box center [400, 428] width 190 height 14
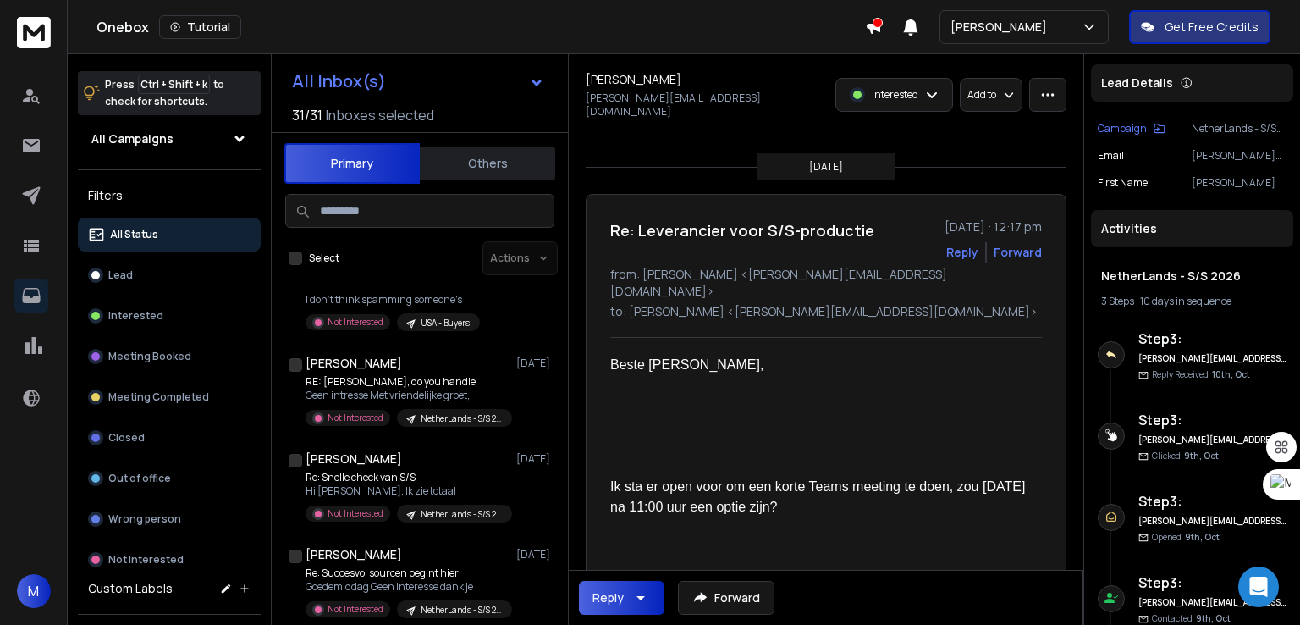
scroll to position [1100, 0]
